Goal: Check status

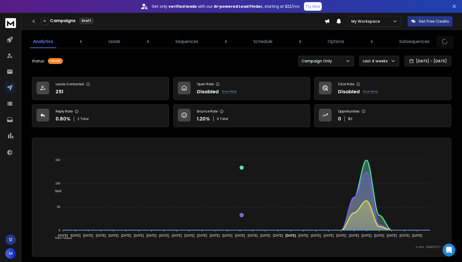
click at [152, 61] on div "Status: Paused Campaign Only Last 4 weeks 14 Jul 2025 - 12 Aug 2025" at bounding box center [242, 61] width 420 height 11
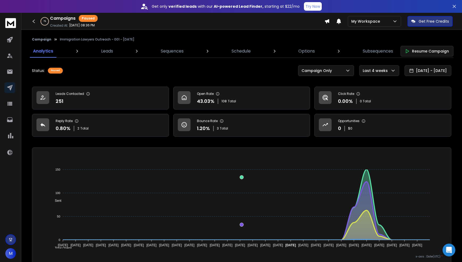
click at [94, 18] on div "Paused" at bounding box center [88, 18] width 19 height 7
click at [33, 21] on icon at bounding box center [33, 20] width 2 height 3
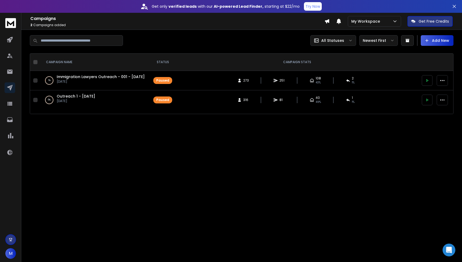
click at [430, 81] on button at bounding box center [427, 80] width 11 height 11
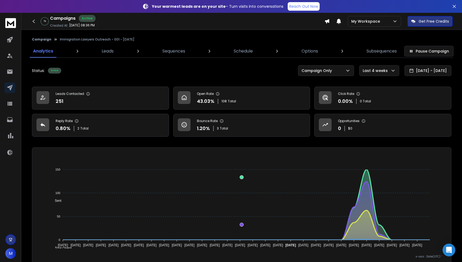
click at [200, 22] on div "1 % Campaigns Active Created At: [DATE] 08:36 PM My Workspace Get Free Credits" at bounding box center [231, 21] width 462 height 17
click at [451, 251] on icon "Open Intercom Messenger" at bounding box center [449, 249] width 6 height 7
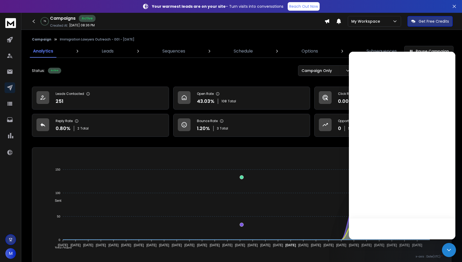
click at [451, 251] on icon "Open Intercom Messenger" at bounding box center [449, 249] width 7 height 7
